Goal: Task Accomplishment & Management: Use online tool/utility

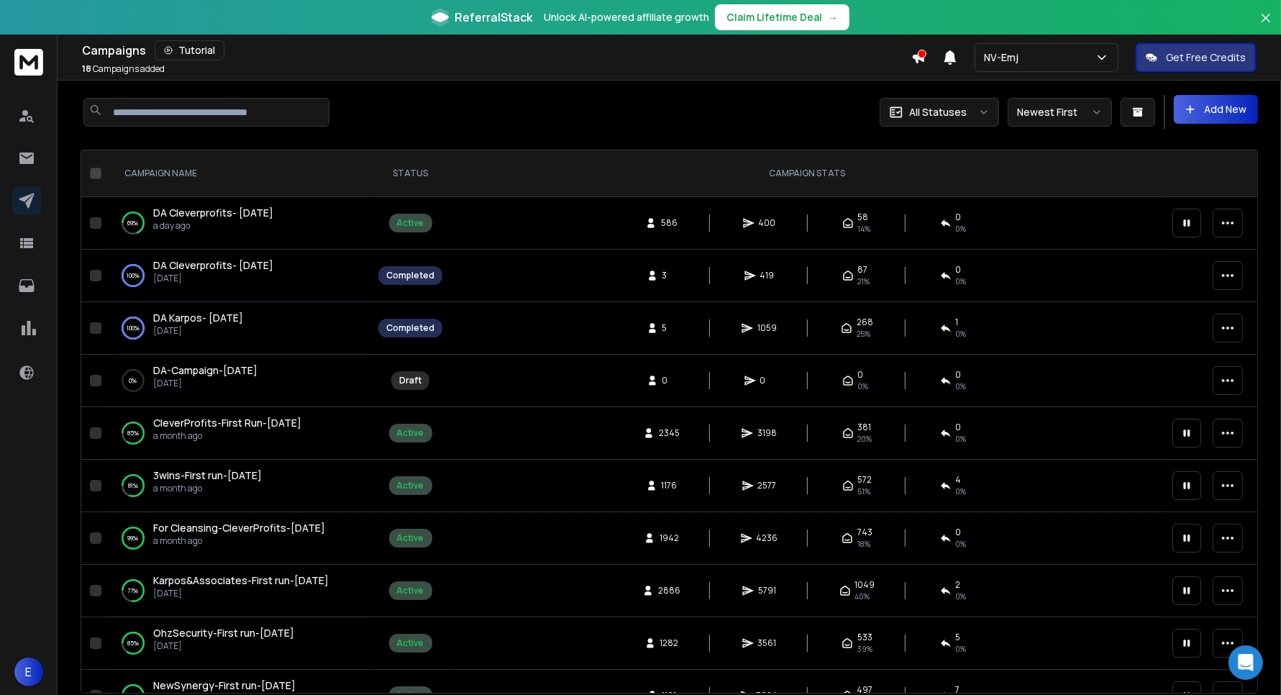
click at [1220, 227] on icon "button" at bounding box center [1227, 223] width 14 height 14
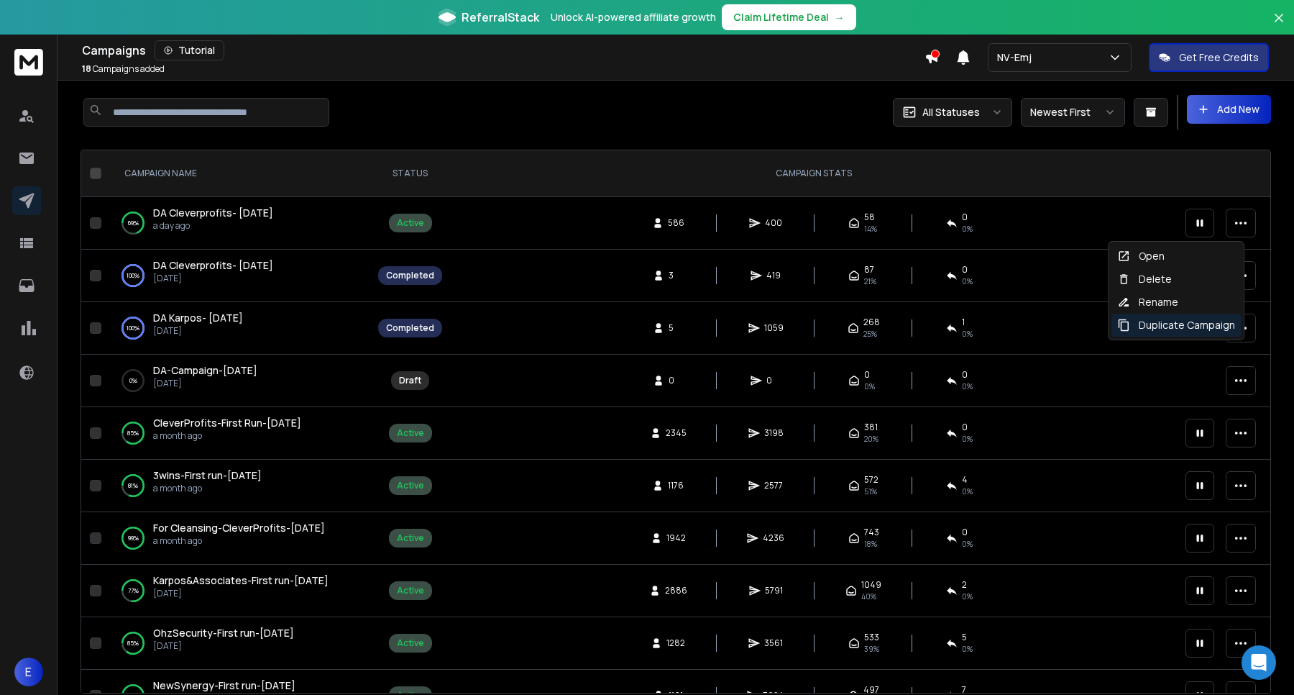
click at [1194, 324] on div "Duplicate Campaign" at bounding box center [1177, 325] width 118 height 14
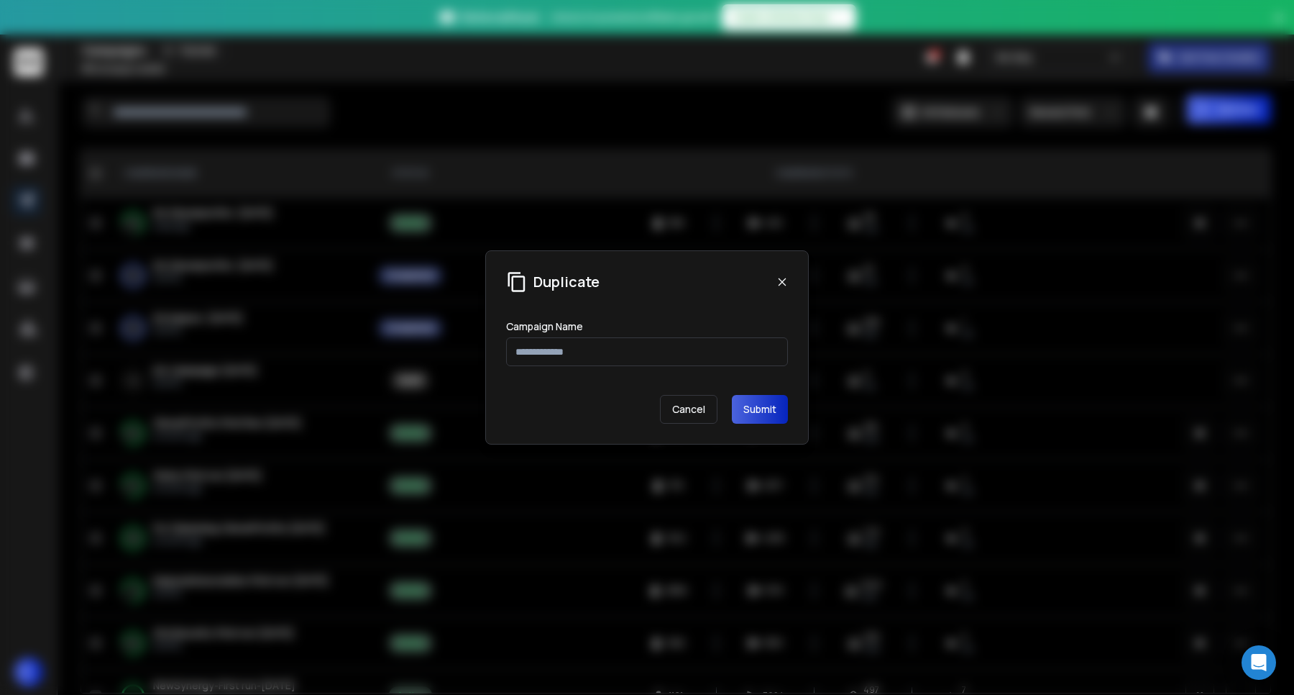
click at [594, 351] on input "text" at bounding box center [647, 351] width 282 height 29
drag, startPoint x: 680, startPoint y: 355, endPoint x: 599, endPoint y: 364, distance: 81.8
click at [599, 364] on input "**********" at bounding box center [647, 351] width 282 height 29
type input "**********"
click at [762, 411] on button "Submit" at bounding box center [760, 409] width 56 height 29
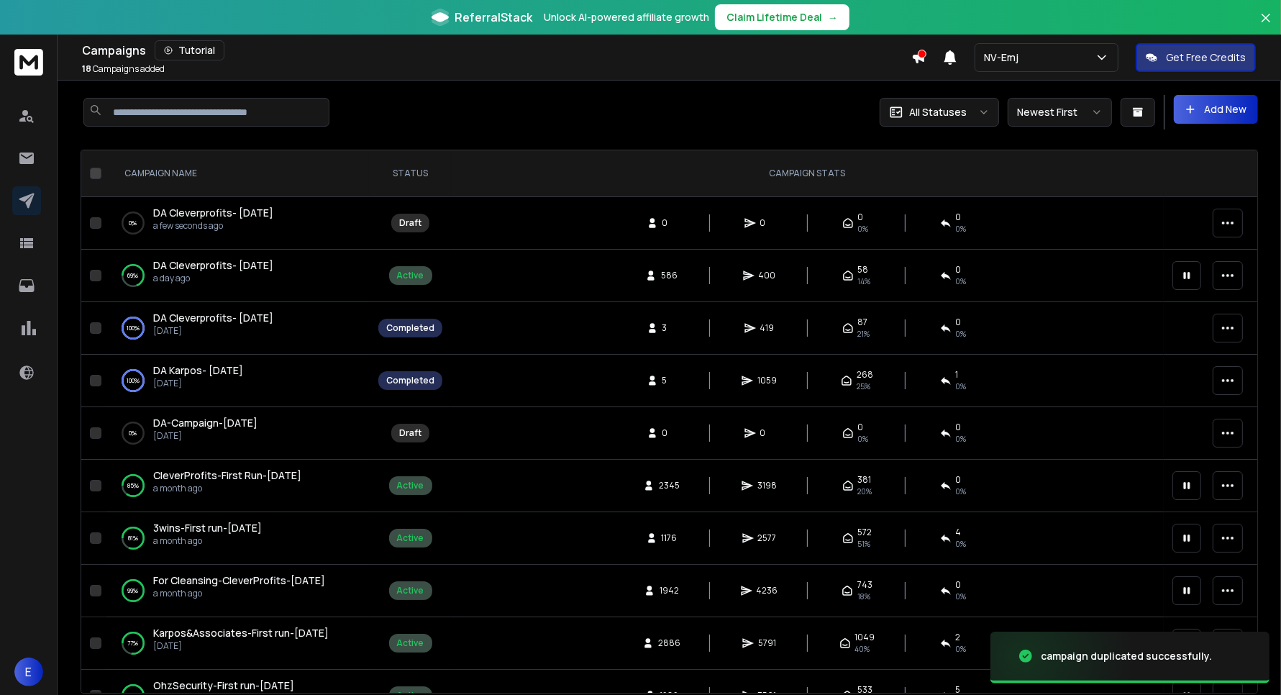
drag, startPoint x: 496, startPoint y: 224, endPoint x: 497, endPoint y: 231, distance: 7.2
click at [497, 224] on div "0 0 0 0% 0 0%" at bounding box center [807, 222] width 695 height 23
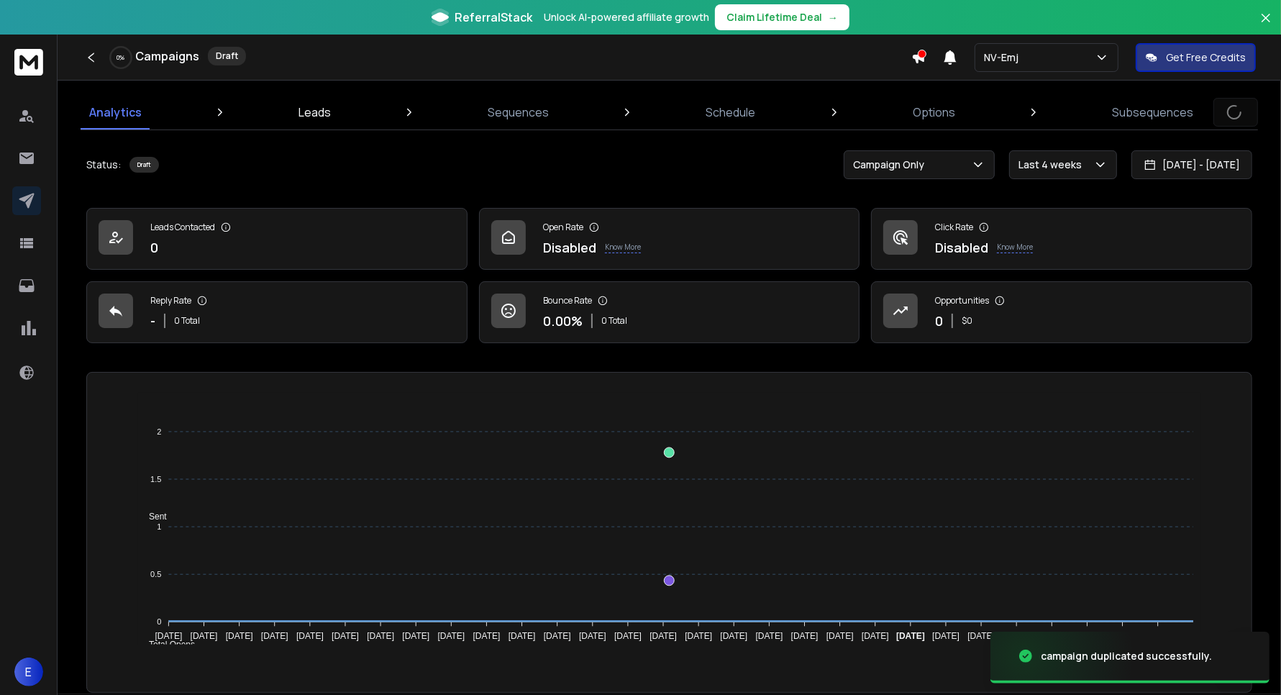
click at [349, 106] on div "Analytics Leads Sequences Schedule Options Subsequences" at bounding box center [641, 112] width 1121 height 35
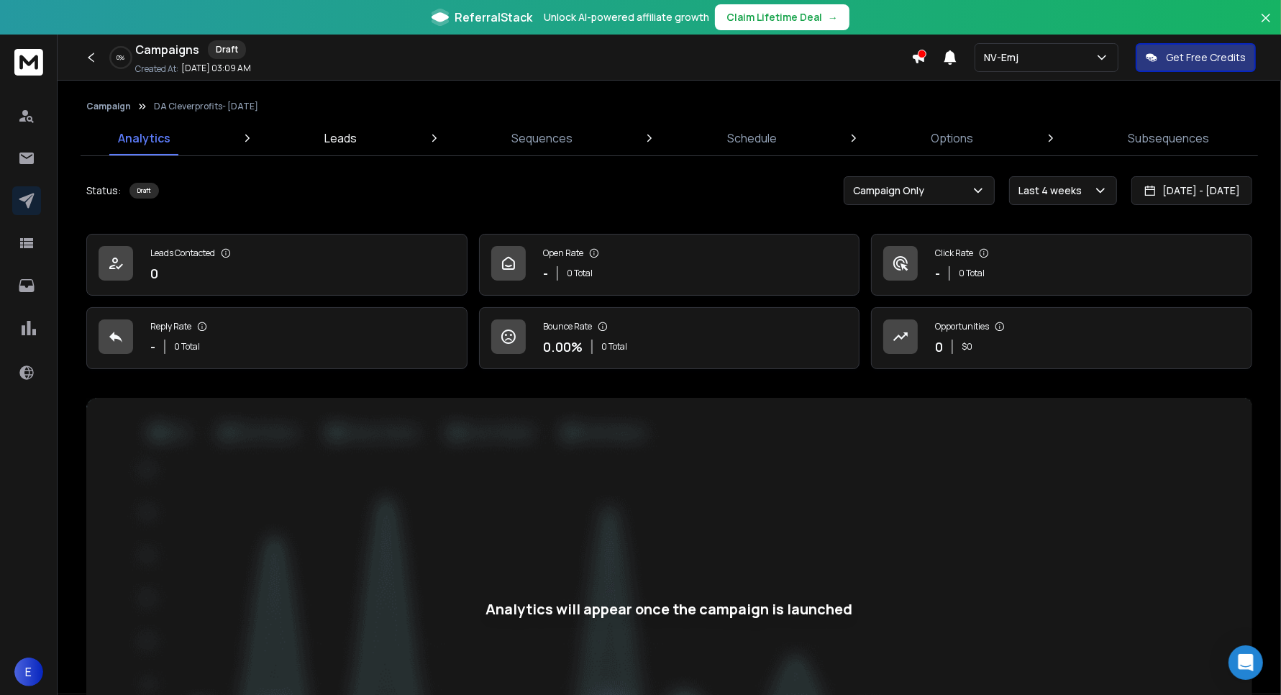
click at [325, 122] on link "Leads" at bounding box center [341, 138] width 50 height 35
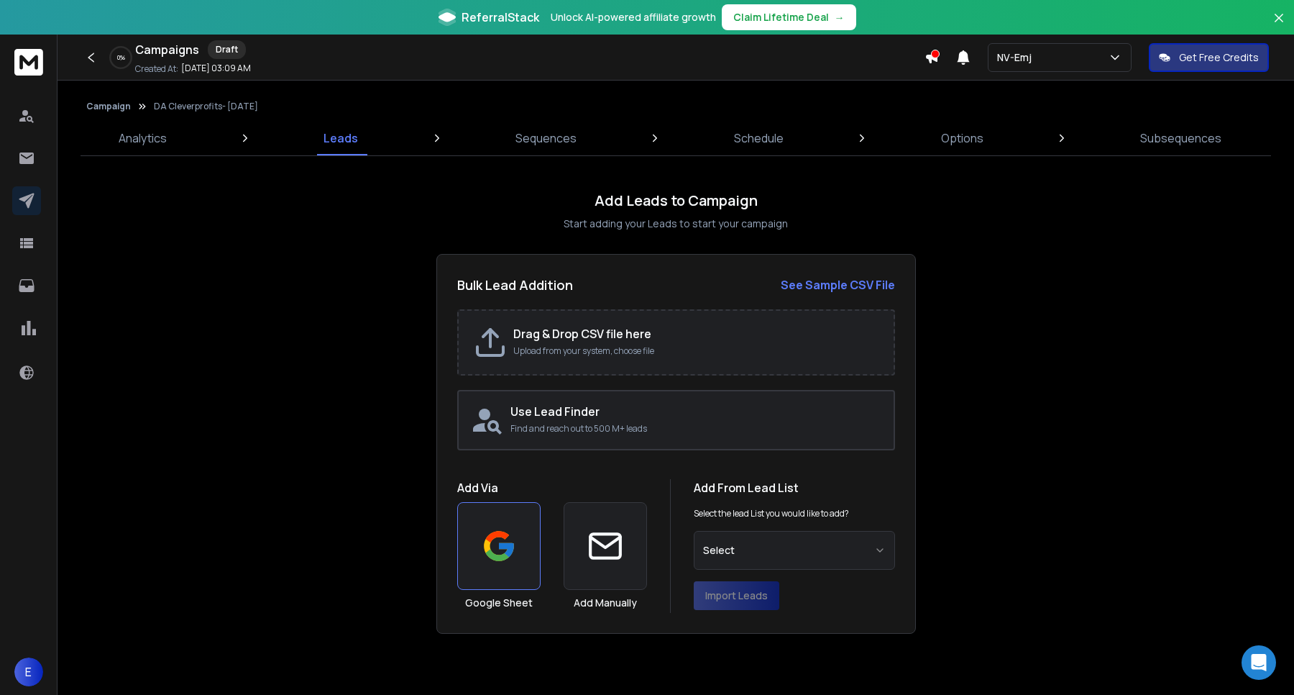
click at [484, 544] on icon at bounding box center [499, 546] width 30 height 30
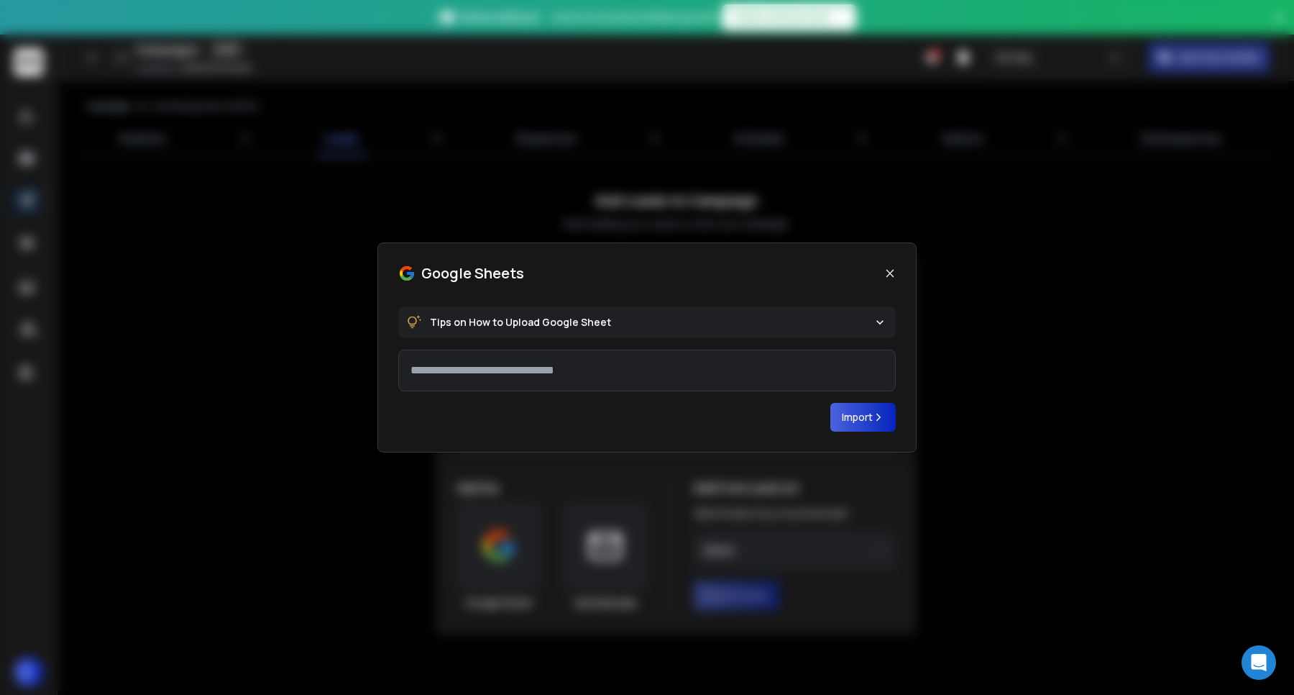
click at [640, 358] on input at bounding box center [647, 371] width 498 height 42
paste input "**********"
type input "**********"
click at [887, 414] on button "Import" at bounding box center [863, 417] width 65 height 29
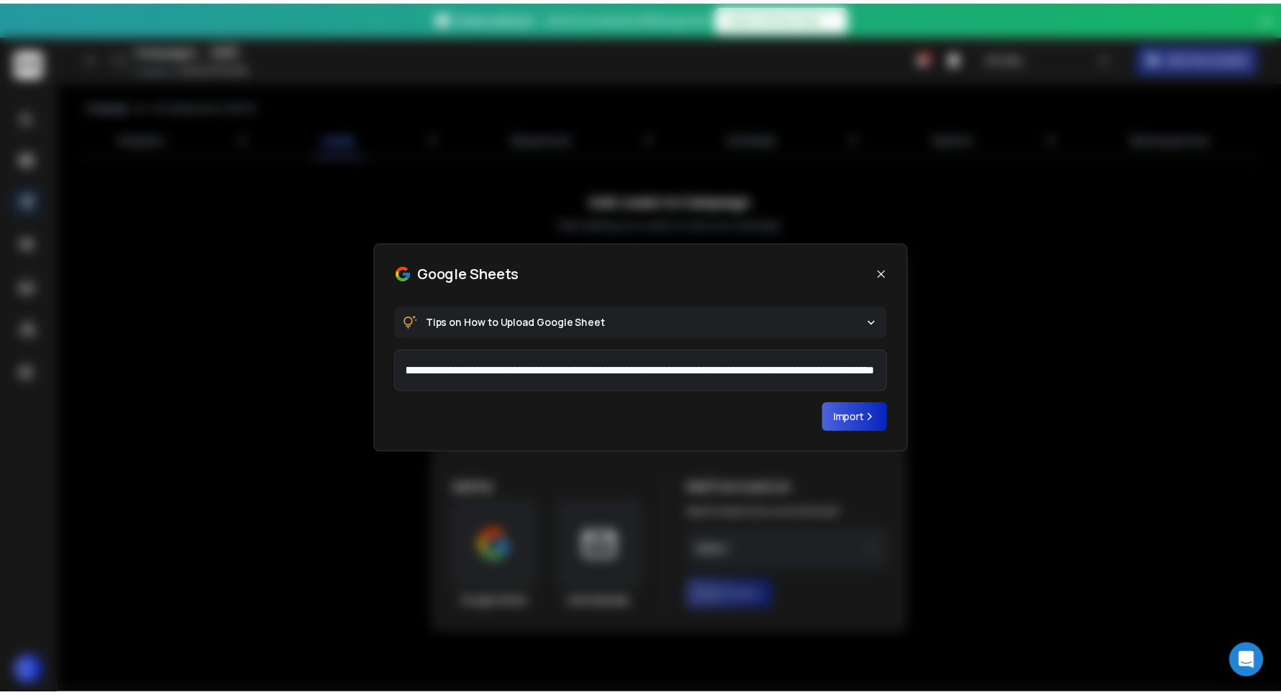
scroll to position [0, 0]
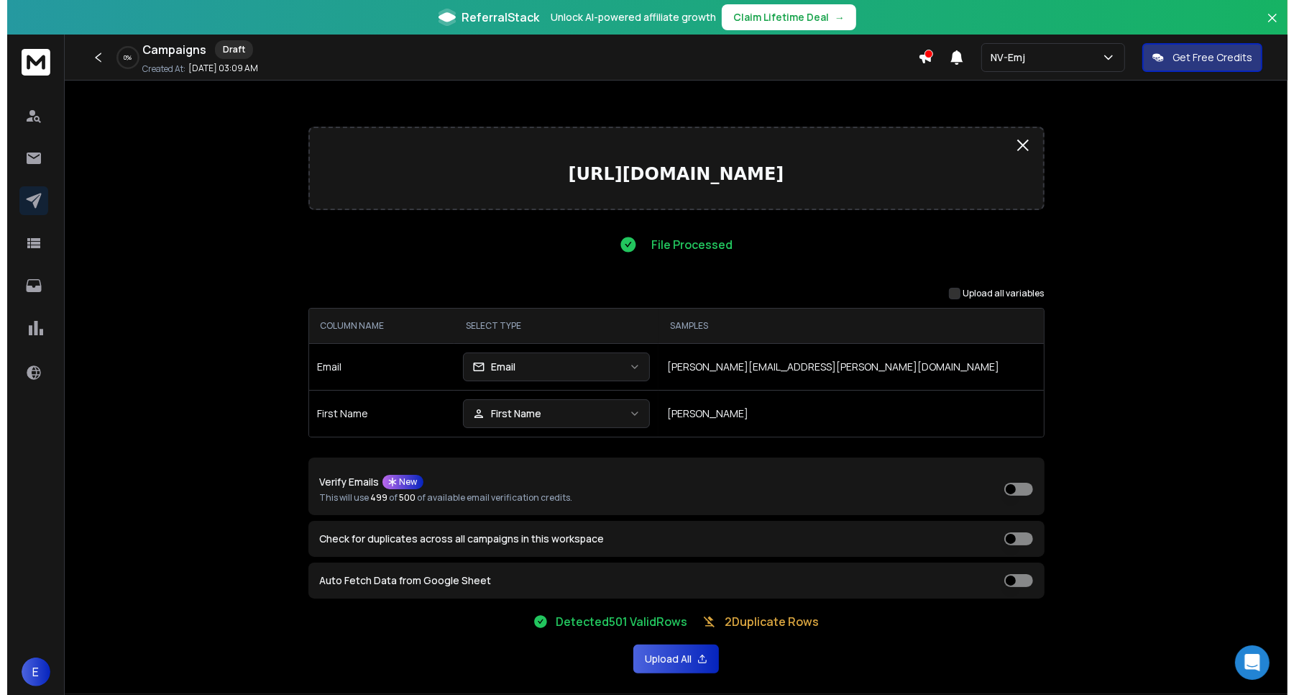
scroll to position [23, 0]
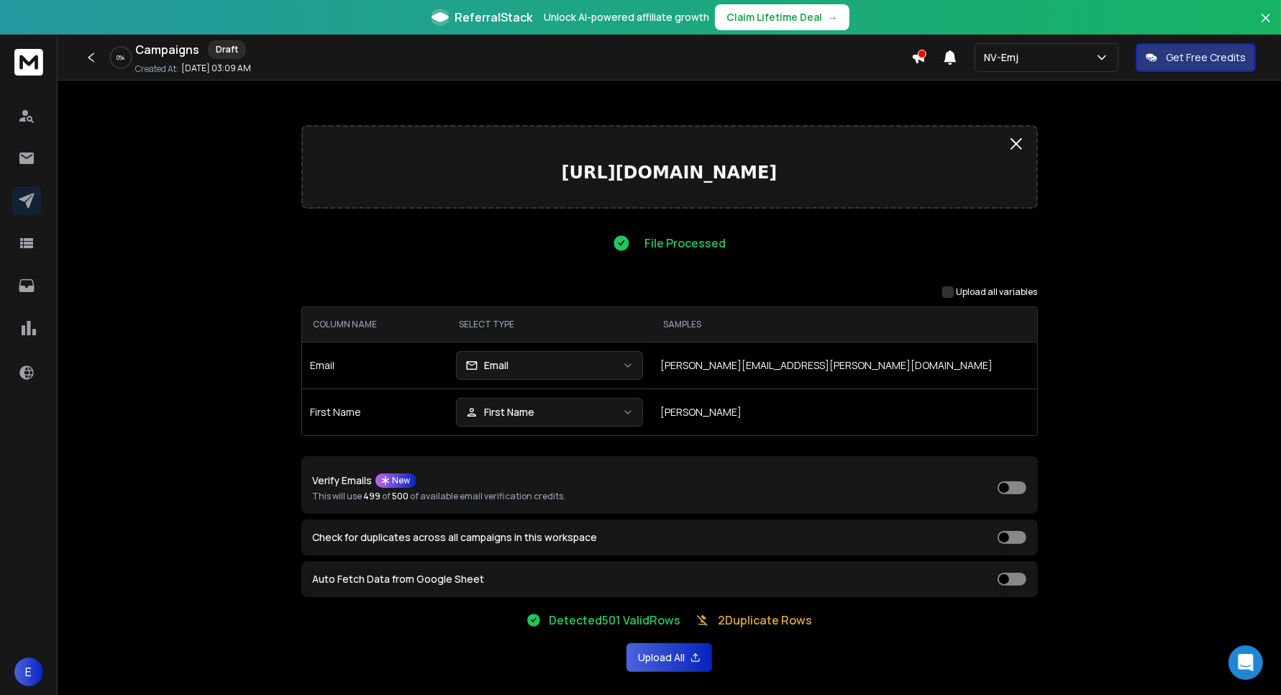
click at [675, 660] on button "Upload All" at bounding box center [669, 657] width 86 height 29
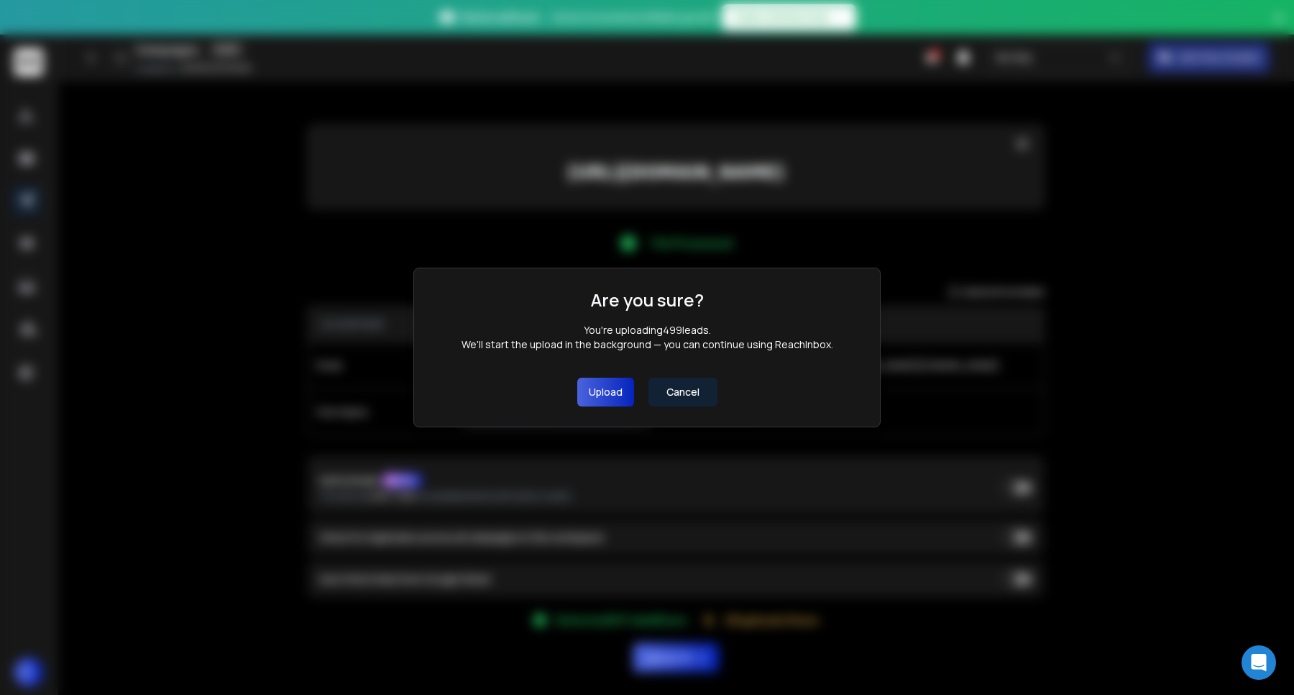
click at [600, 397] on button "Upload" at bounding box center [605, 392] width 57 height 29
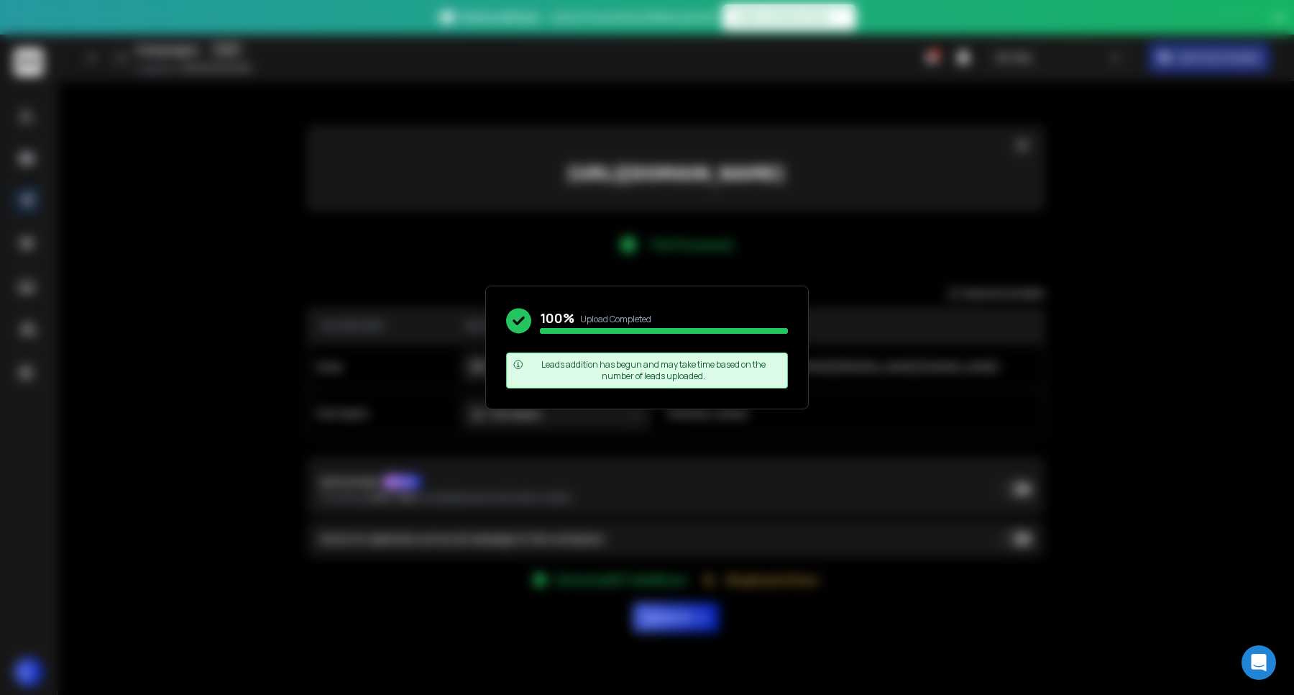
scroll to position [0, 0]
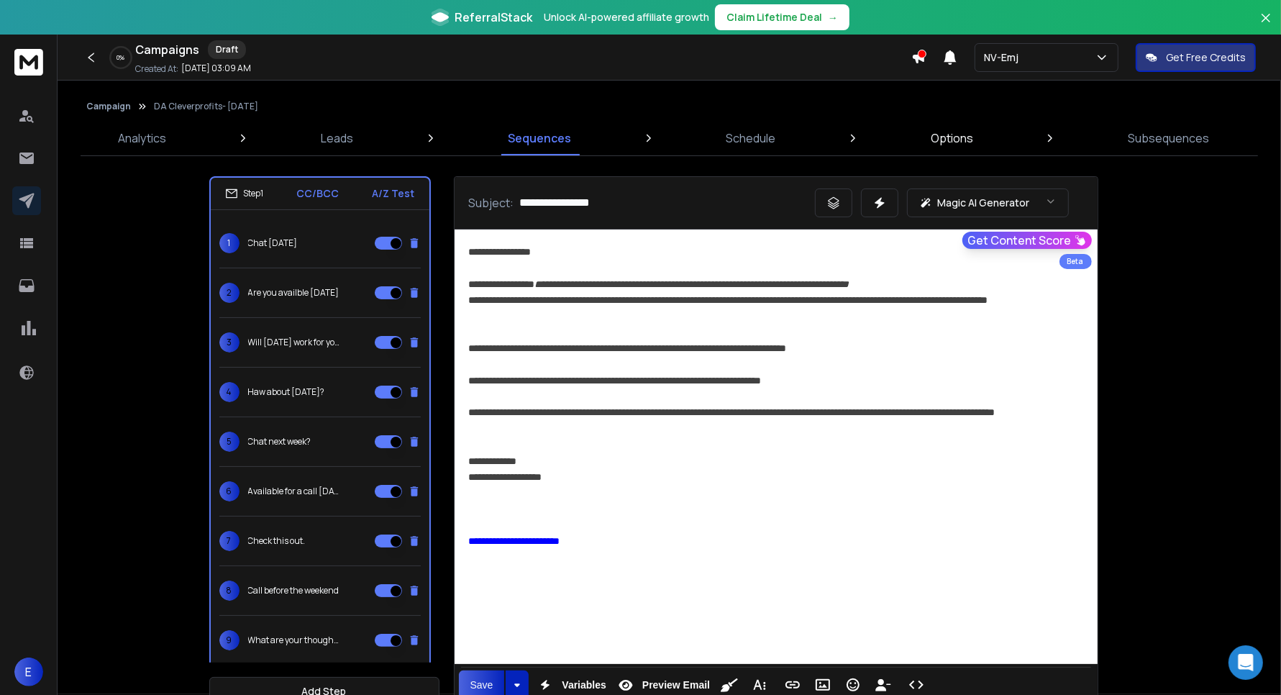
click at [962, 129] on p "Options" at bounding box center [952, 137] width 42 height 17
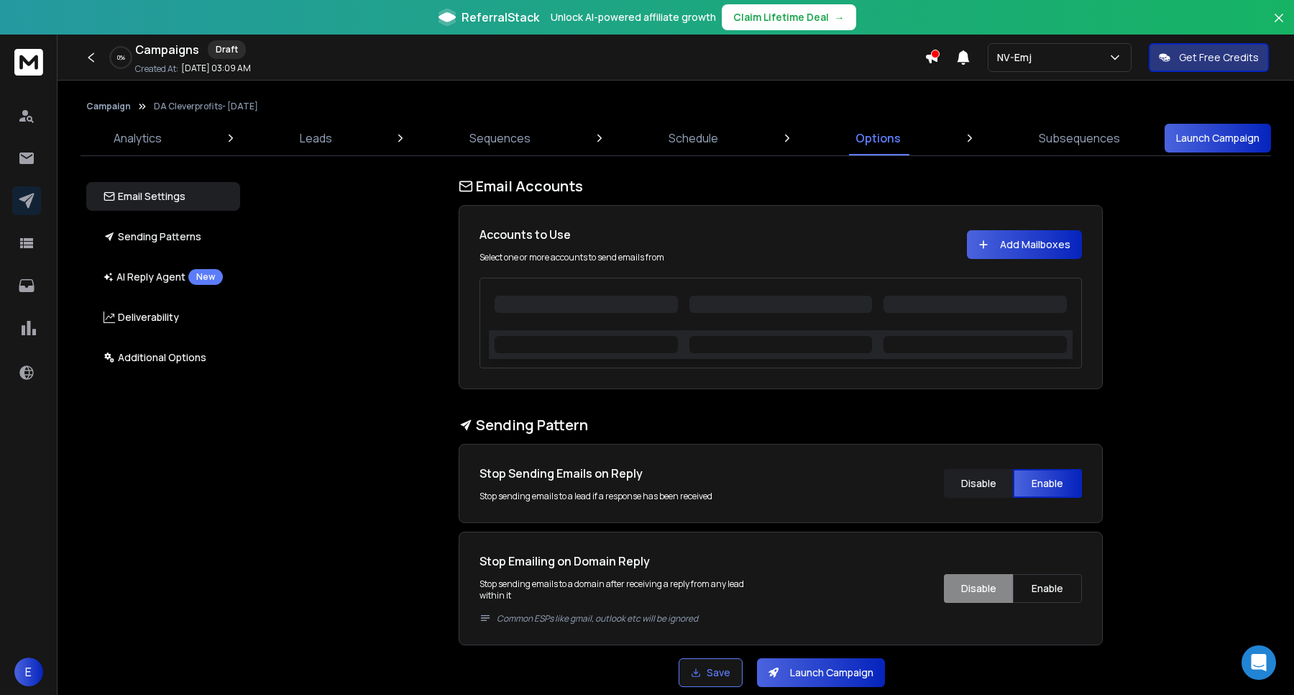
scroll to position [449, 0]
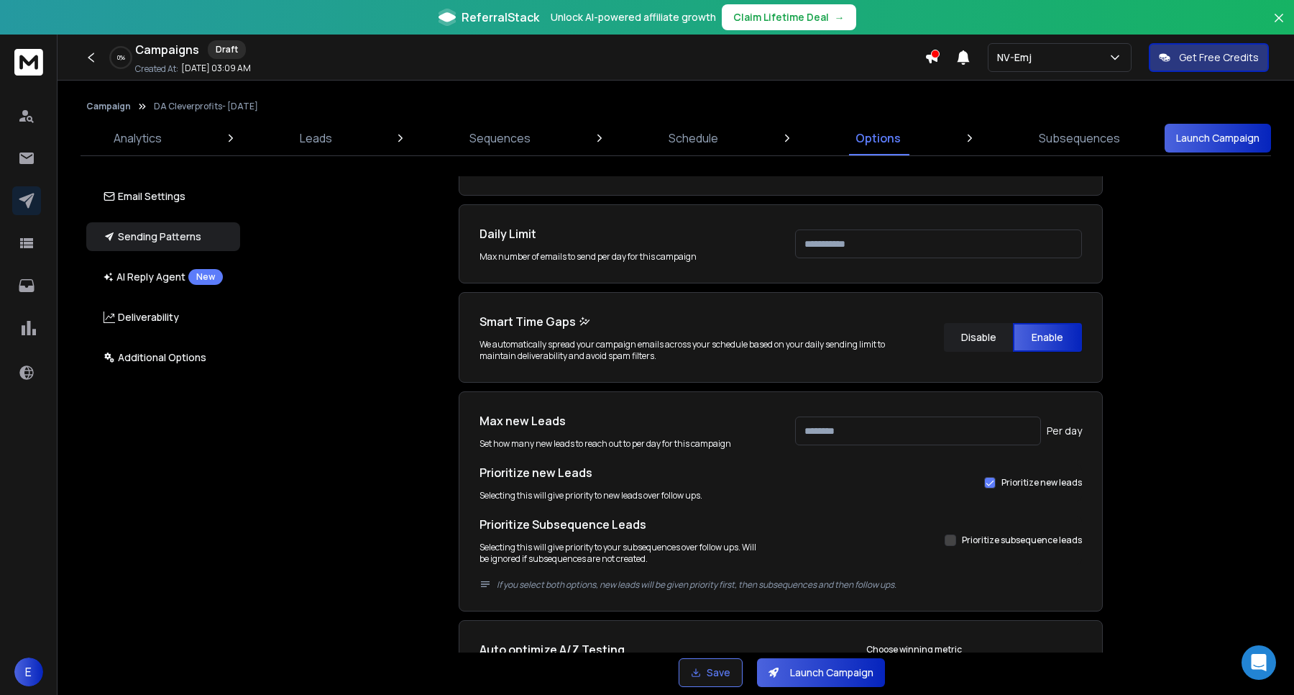
click at [825, 673] on button "Launch Campaign" at bounding box center [821, 672] width 128 height 29
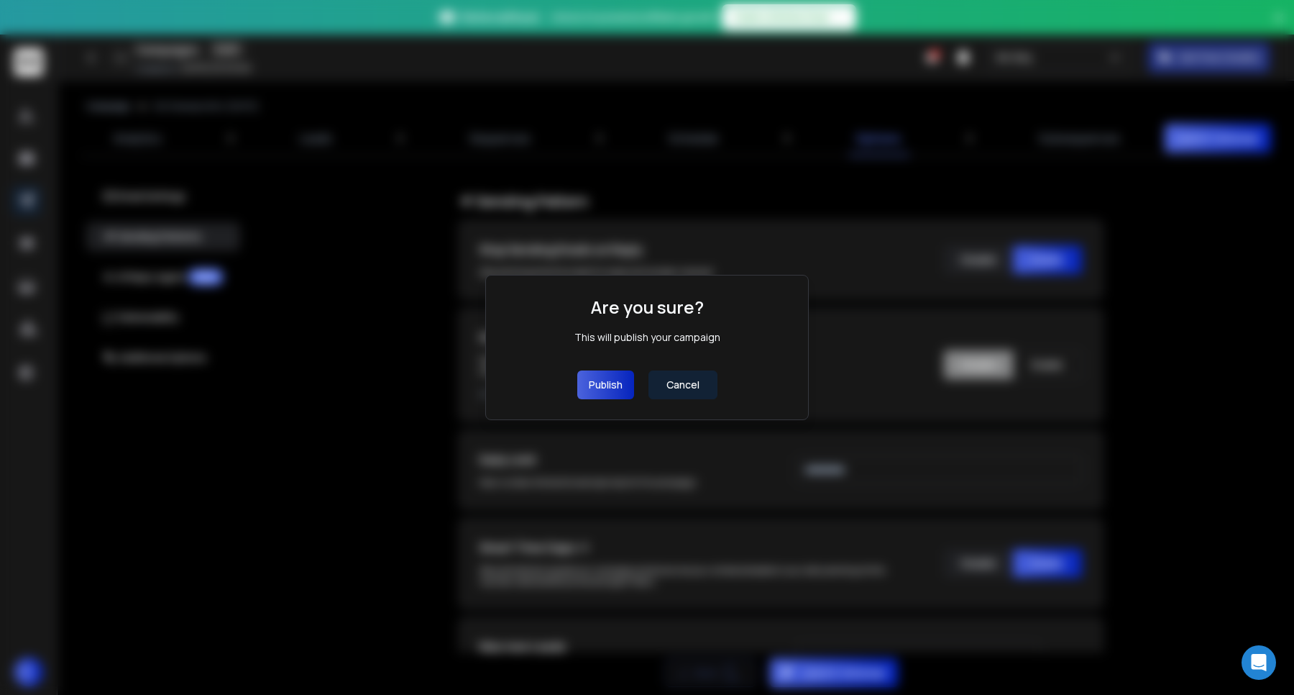
scroll to position [677, 0]
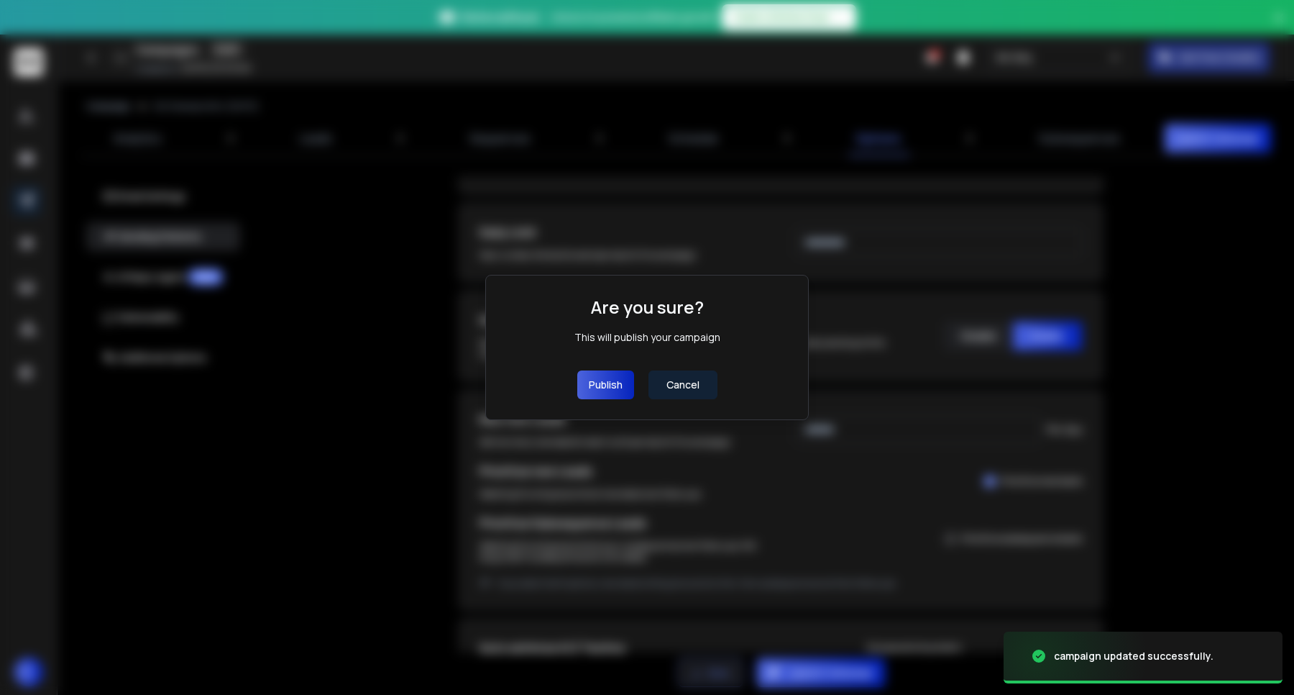
click at [611, 386] on button "Publish" at bounding box center [605, 384] width 57 height 29
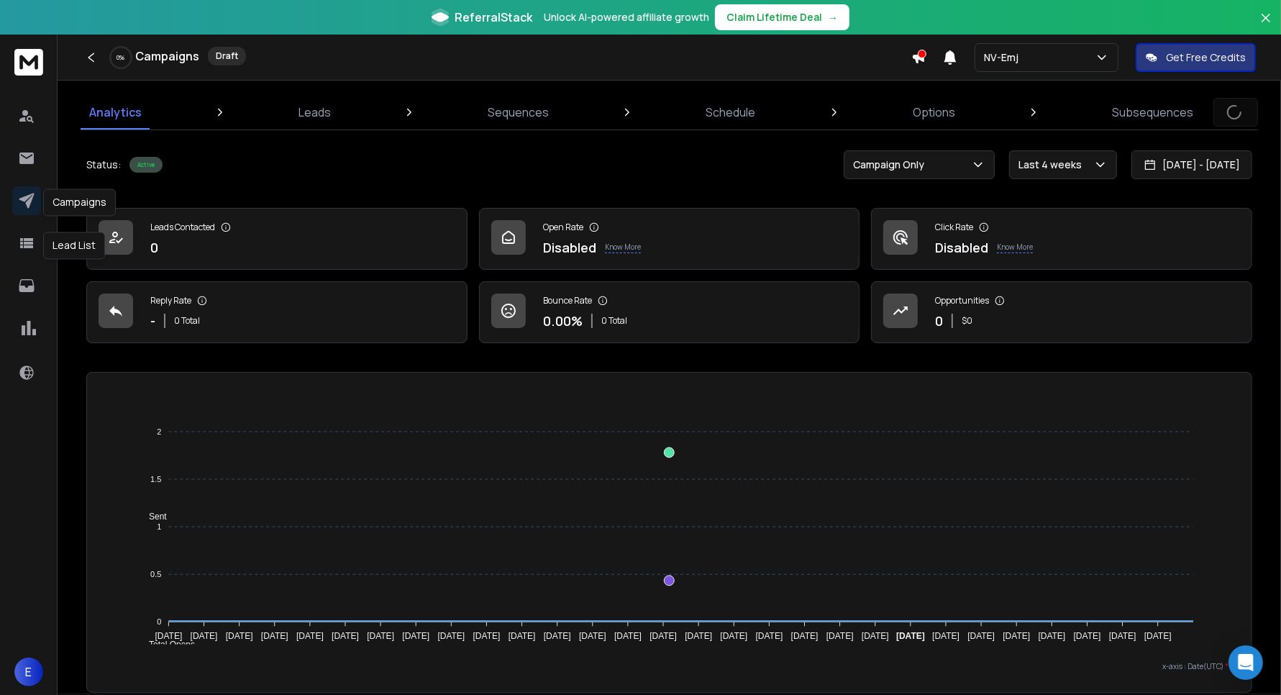
click at [29, 205] on icon at bounding box center [26, 200] width 15 height 15
